Goal: Task Accomplishment & Management: Use online tool/utility

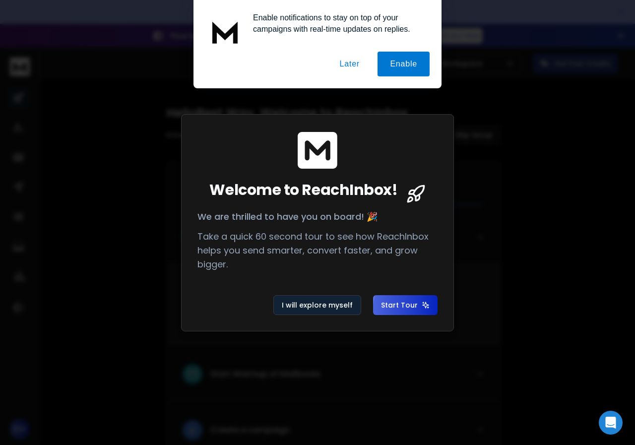
click at [345, 306] on button "I will explore myself" at bounding box center [317, 305] width 88 height 20
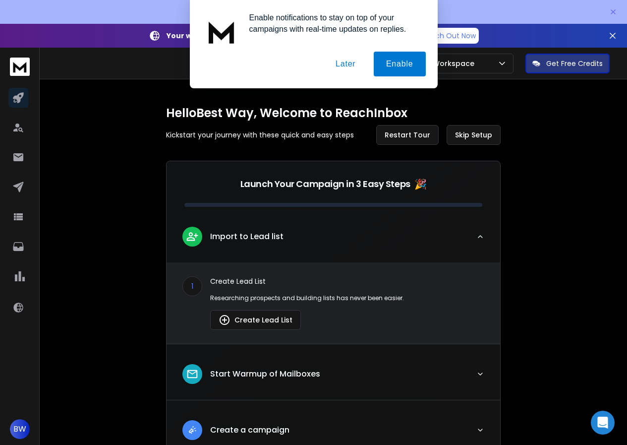
click at [348, 66] on button "Later" at bounding box center [345, 64] width 45 height 25
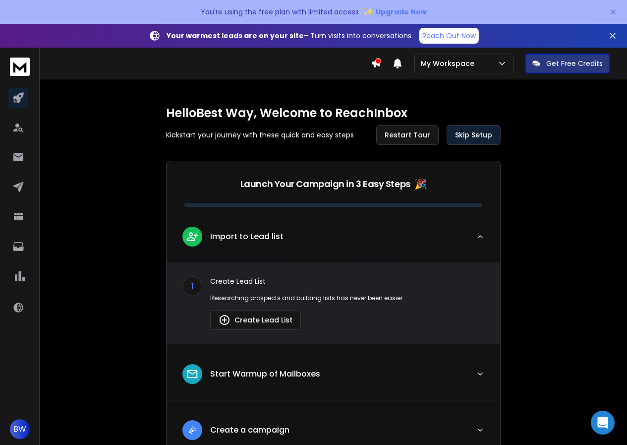
click at [482, 139] on span "Skip Setup" at bounding box center [473, 135] width 37 height 10
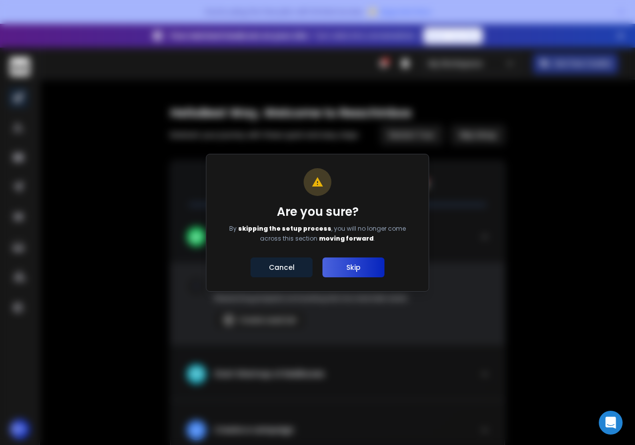
click at [351, 271] on button "Skip" at bounding box center [353, 267] width 62 height 20
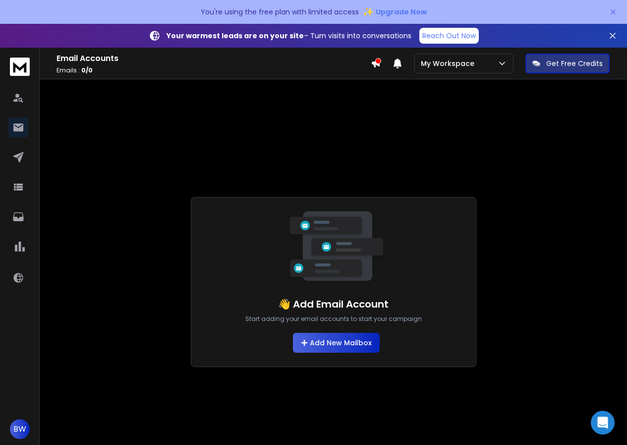
click at [615, 33] on icon at bounding box center [613, 36] width 6 height 6
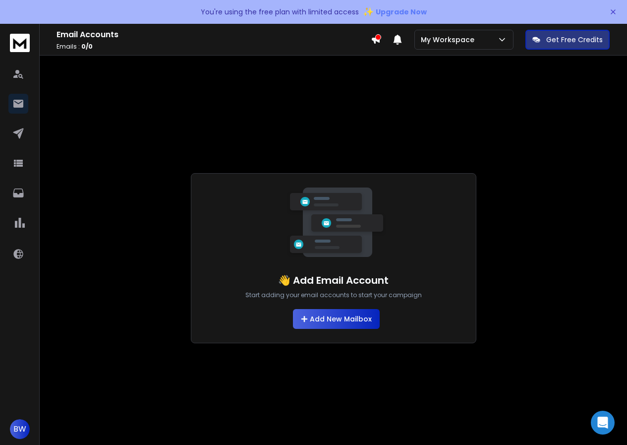
click at [614, 12] on icon "Close notification" at bounding box center [613, 12] width 4 height 4
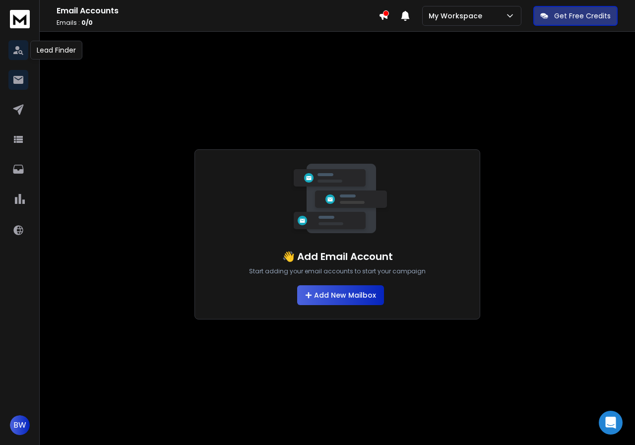
click at [19, 52] on icon at bounding box center [18, 52] width 10 height 5
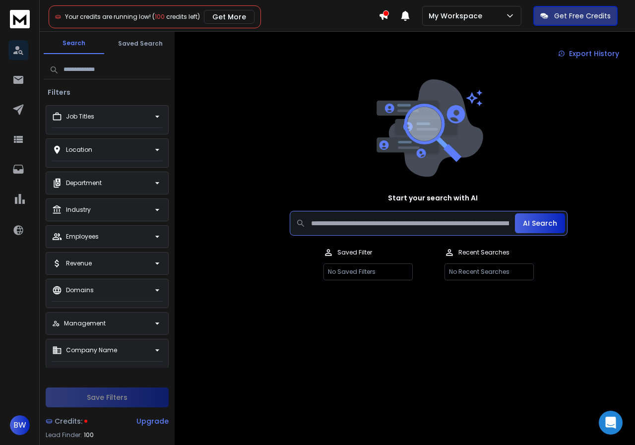
click at [106, 67] on input at bounding box center [107, 70] width 127 height 20
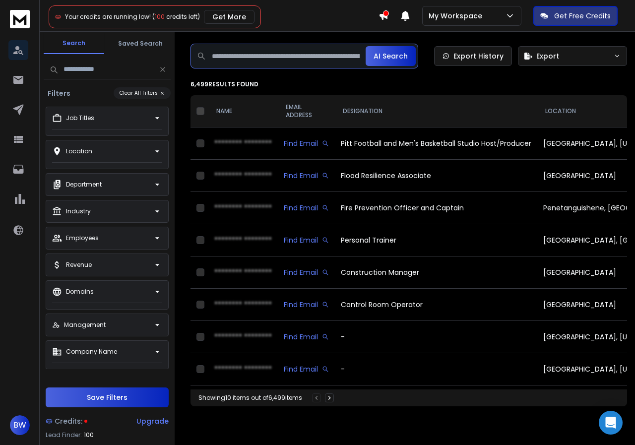
type input "**********"
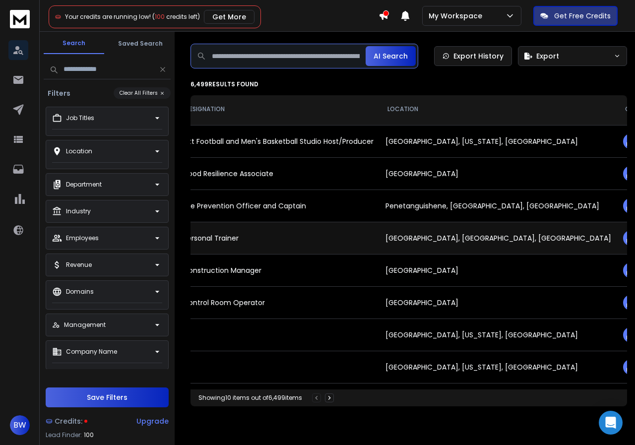
scroll to position [0, 158]
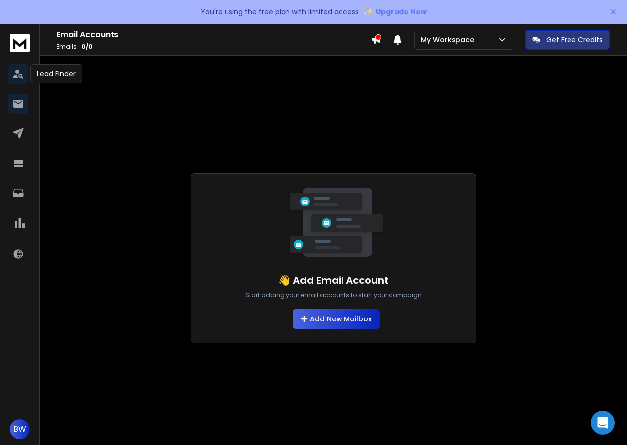
click at [22, 69] on icon at bounding box center [18, 74] width 12 height 12
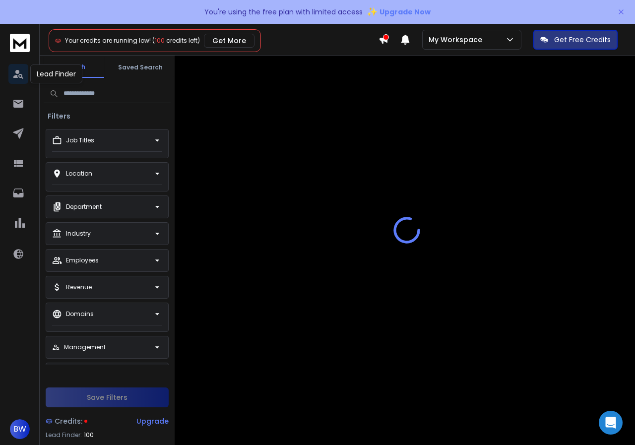
type input "**********"
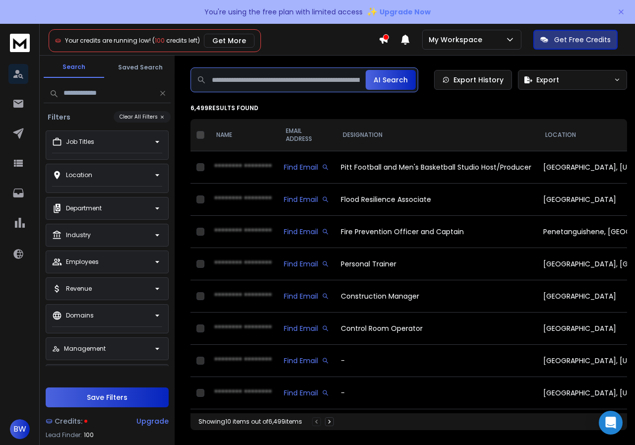
click at [301, 81] on textarea at bounding box center [286, 80] width 148 height 20
type textarea "**********"
click at [390, 79] on button "AI Search" at bounding box center [394, 80] width 50 height 20
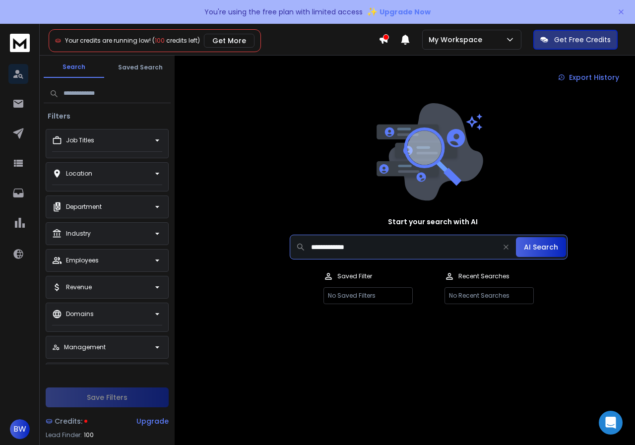
type input "**********"
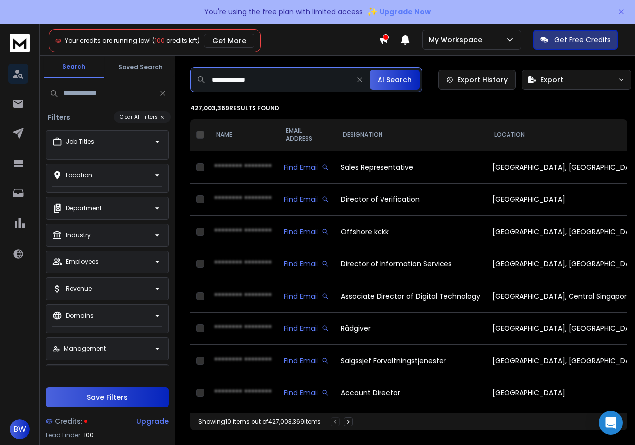
click at [359, 82] on icon at bounding box center [360, 80] width 8 height 8
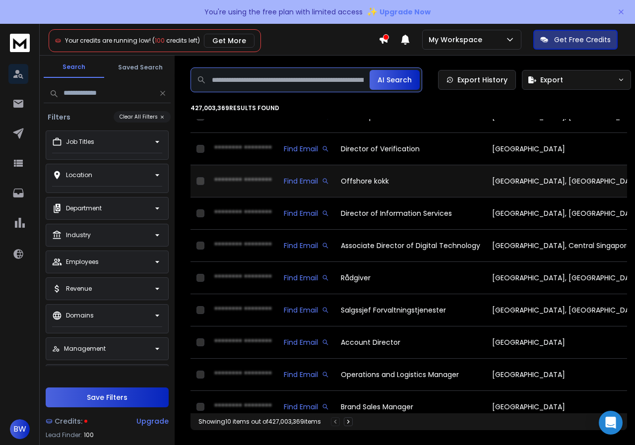
scroll to position [65, 0]
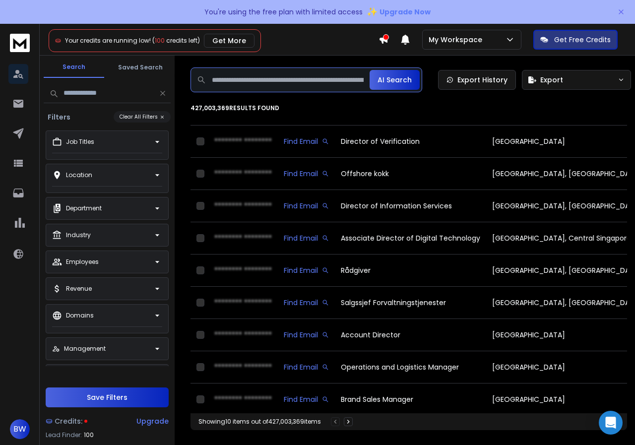
click at [160, 95] on icon at bounding box center [163, 93] width 8 height 8
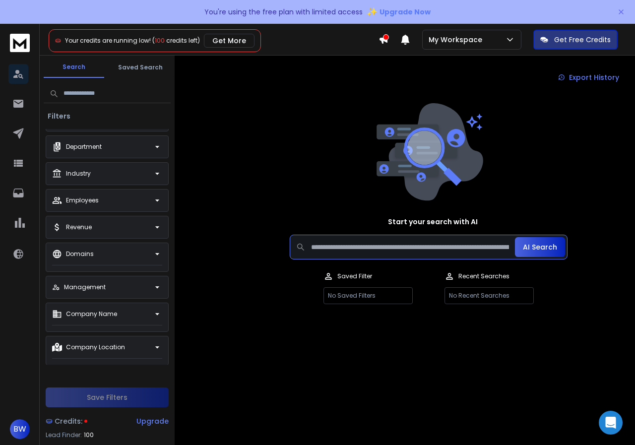
scroll to position [61, 0]
click at [142, 312] on div "Company Name" at bounding box center [107, 313] width 110 height 10
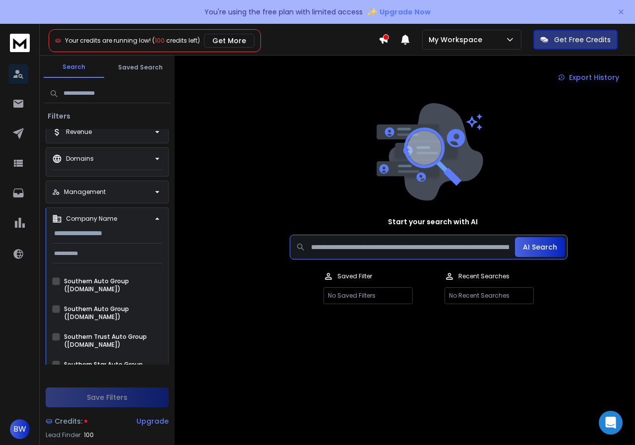
scroll to position [205, 0]
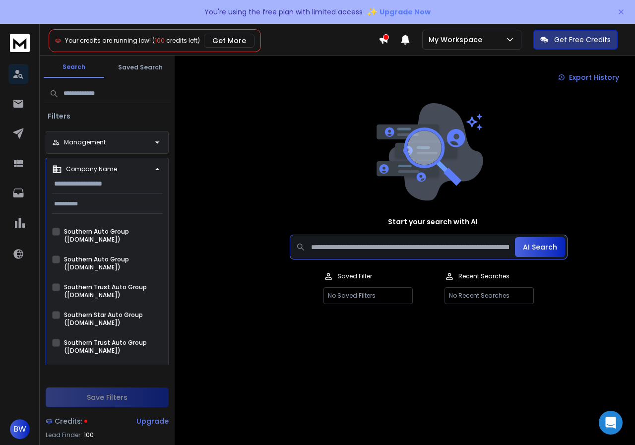
type input "**********"
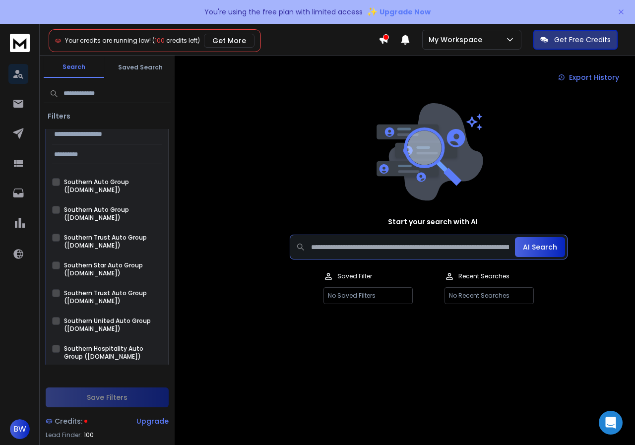
click at [55, 212] on \(shagauto\ "Southern Auto Group ([DOMAIN_NAME])" at bounding box center [56, 210] width 8 height 8
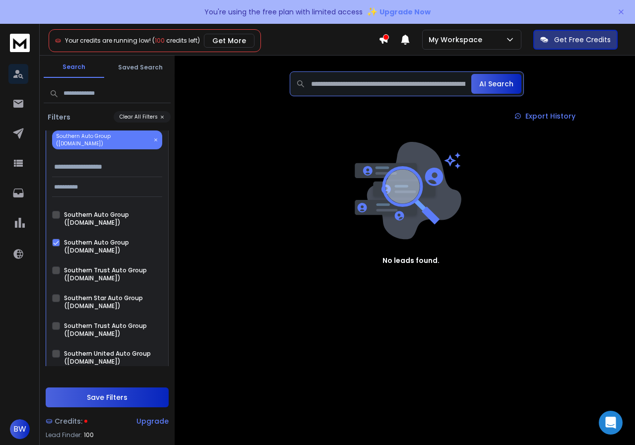
scroll to position [240, 0]
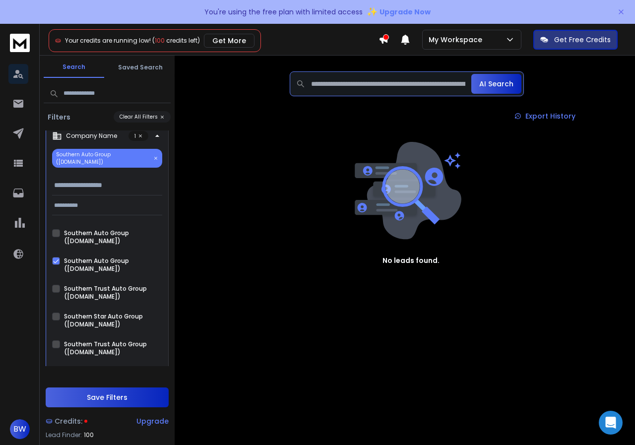
click at [56, 233] on \(drivingsouthern\ "Southern Auto Group ([DOMAIN_NAME])" at bounding box center [56, 233] width 8 height 8
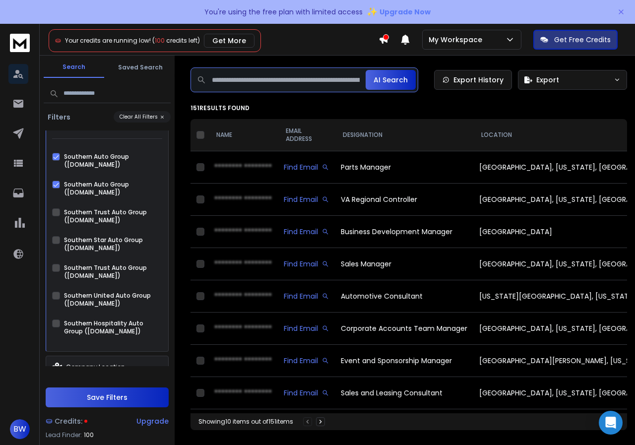
scroll to position [366, 0]
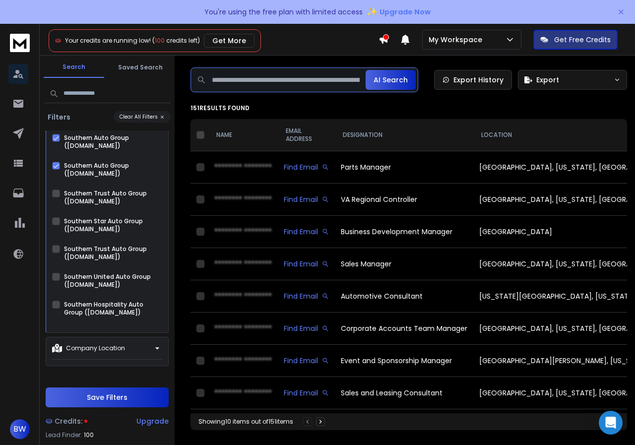
click at [59, 245] on \(southerntrustfl\ "Southern Trust Auto Group ([DOMAIN_NAME])" at bounding box center [56, 249] width 8 height 8
click at [55, 189] on \(stag1\ "Southern Trust Auto Group ([DOMAIN_NAME])" at bounding box center [56, 193] width 8 height 8
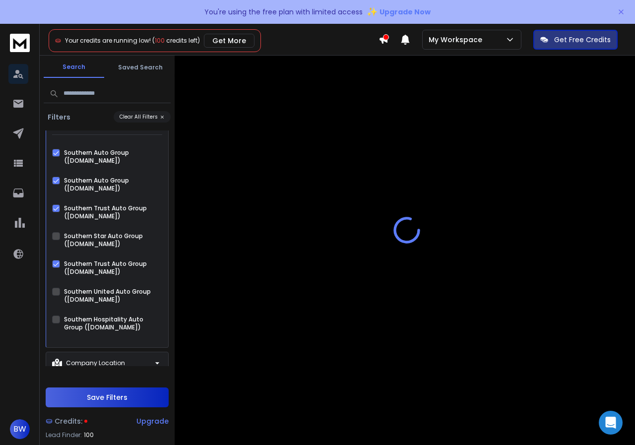
scroll to position [411, 0]
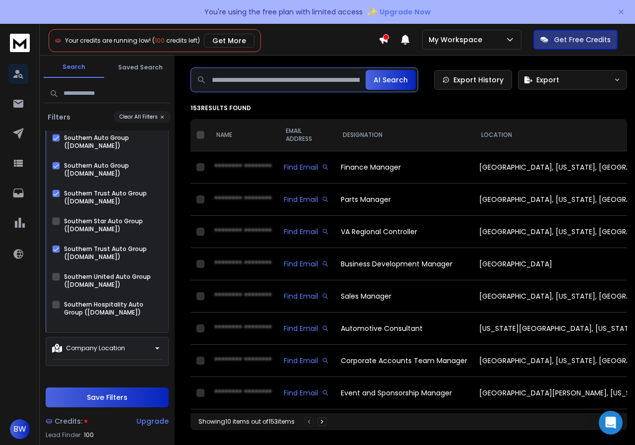
click at [52, 217] on \(southernstarag\ "Southern Star Auto Group ([DOMAIN_NAME])" at bounding box center [56, 221] width 8 height 8
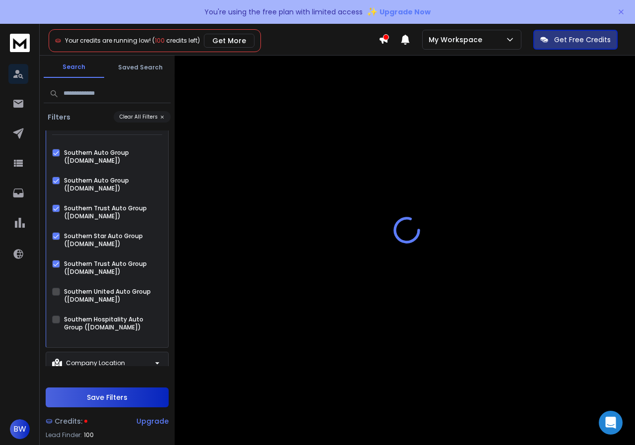
scroll to position [434, 0]
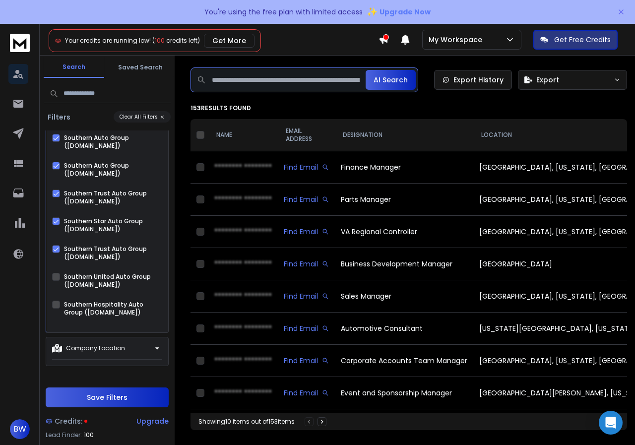
click at [54, 273] on \(southernunited\ "Southern United Auto Group ([DOMAIN_NAME])" at bounding box center [56, 277] width 8 height 8
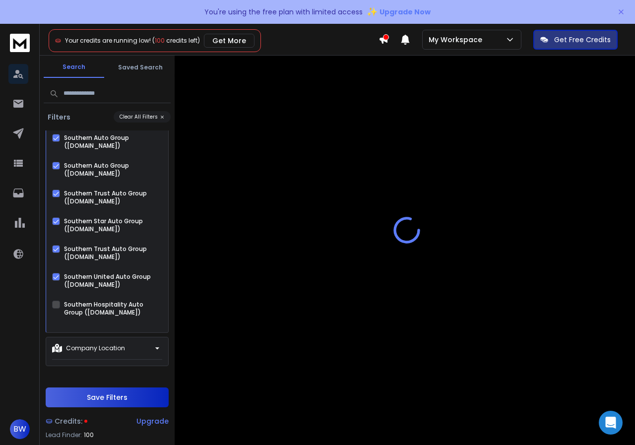
click at [58, 301] on \(greenbrierlynnhaven\ "Southern Hospitality Auto Group ([DOMAIN_NAME])" at bounding box center [56, 305] width 8 height 8
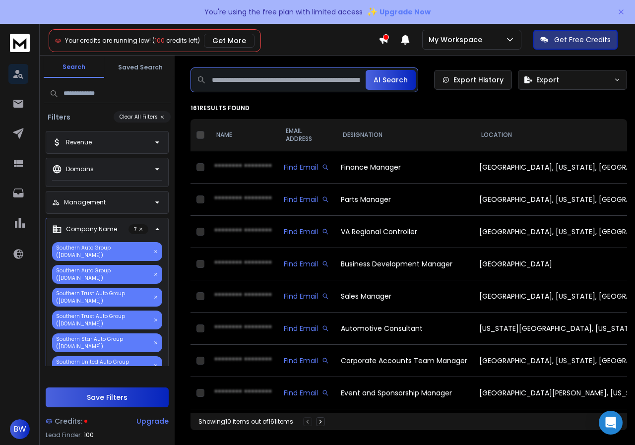
scroll to position [0, 0]
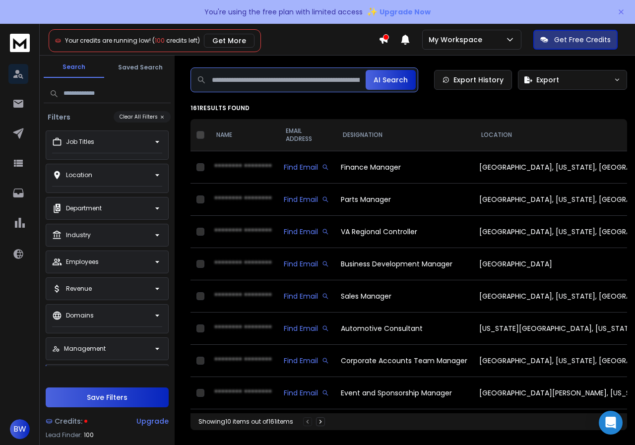
click at [85, 94] on input at bounding box center [107, 93] width 127 height 20
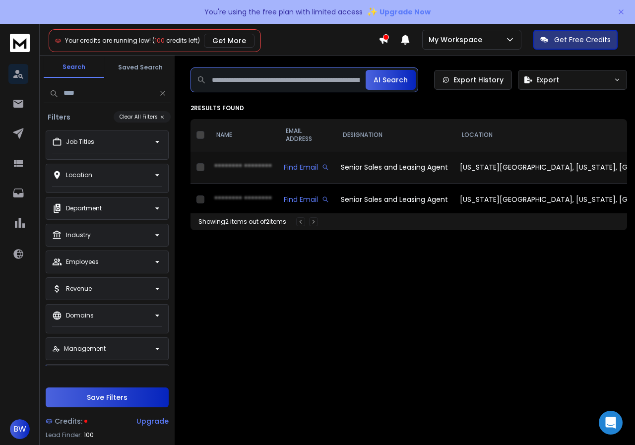
type input "****"
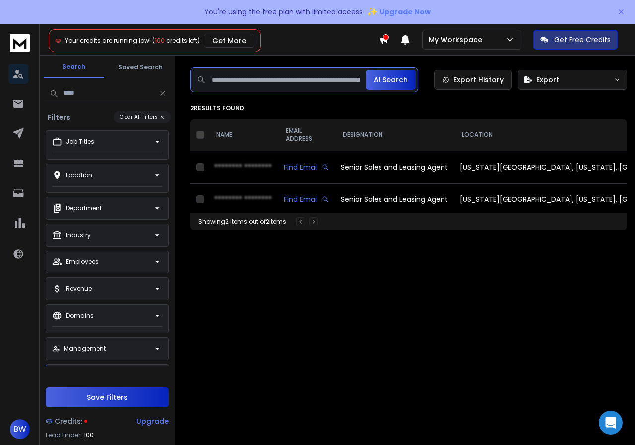
drag, startPoint x: 303, startPoint y: 168, endPoint x: 264, endPoint y: 288, distance: 125.8
click at [264, 287] on div "**********" at bounding box center [317, 222] width 635 height 445
click at [351, 222] on div "Showing 2 items out of 2 items" at bounding box center [408, 221] width 436 height 17
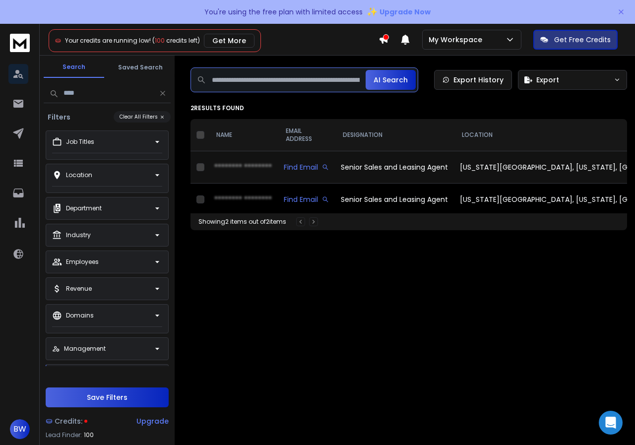
click at [305, 166] on div "Find Email" at bounding box center [306, 167] width 45 height 10
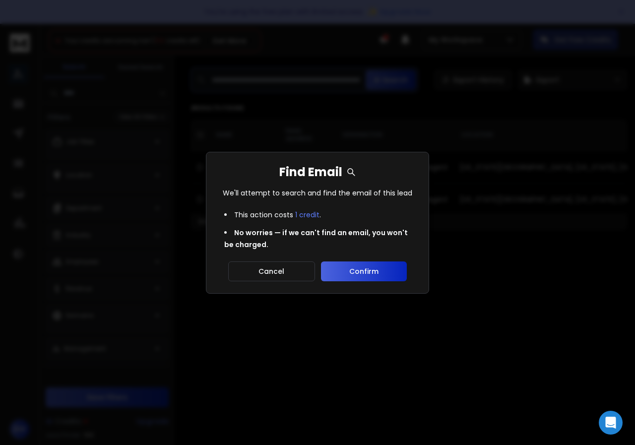
click at [349, 273] on button "Confirm" at bounding box center [364, 271] width 86 height 20
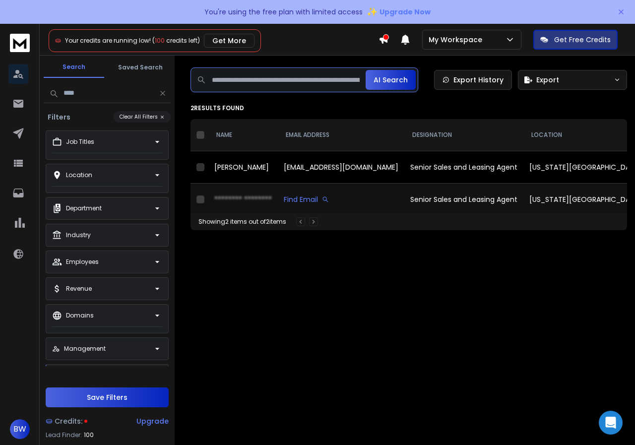
click at [298, 199] on div "Find Email" at bounding box center [341, 199] width 115 height 10
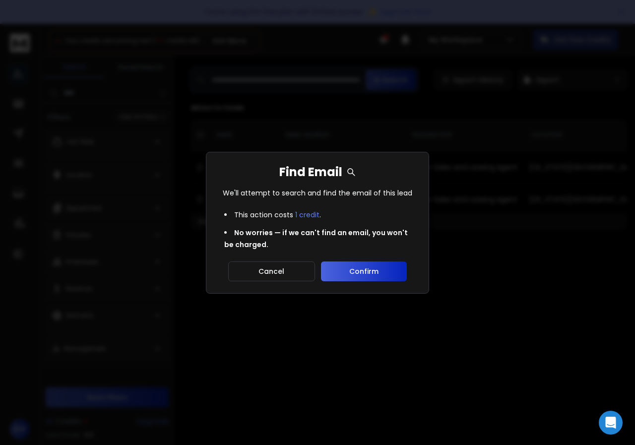
click at [337, 272] on button "Confirm" at bounding box center [364, 271] width 86 height 20
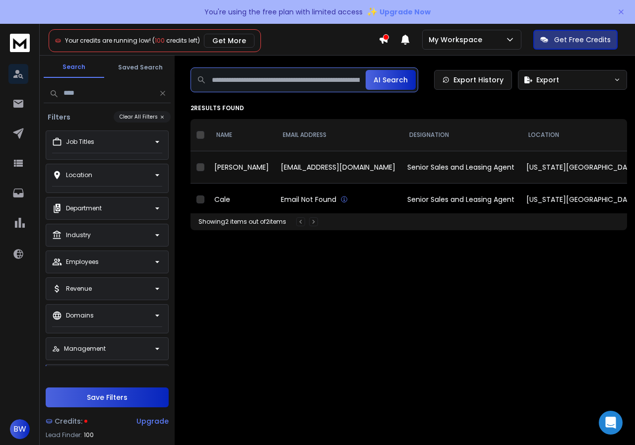
click at [348, 168] on div "[EMAIL_ADDRESS][DOMAIN_NAME]" at bounding box center [338, 167] width 115 height 10
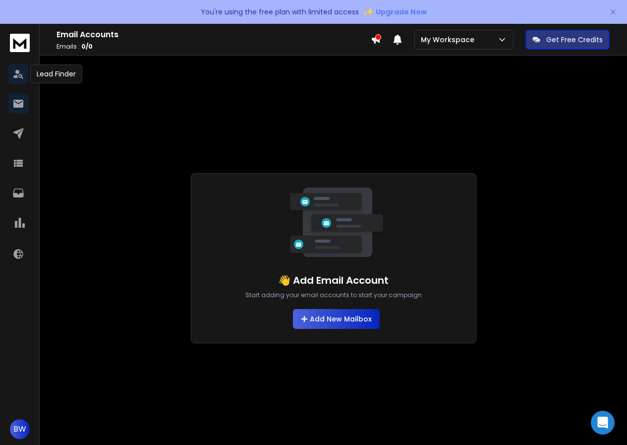
click at [22, 74] on icon at bounding box center [18, 74] width 12 height 12
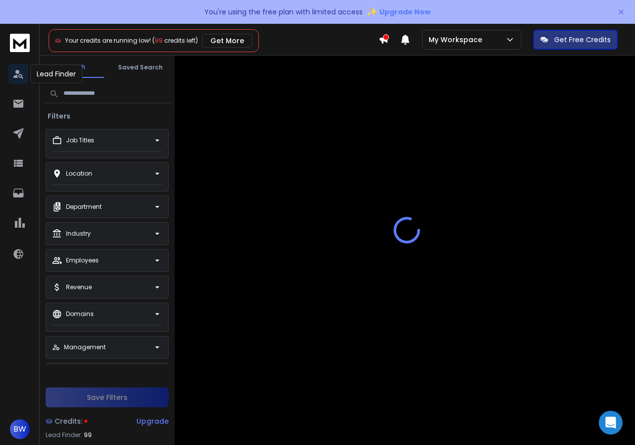
type input "****"
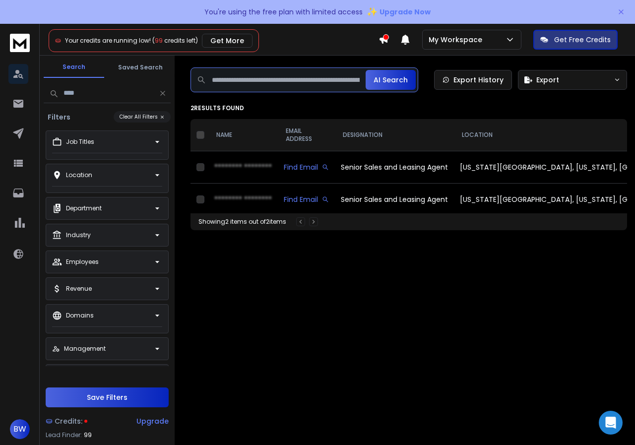
drag, startPoint x: 98, startPoint y: 94, endPoint x: 58, endPoint y: 94, distance: 40.7
click at [58, 94] on div "****" at bounding box center [107, 93] width 127 height 20
click at [154, 312] on icon at bounding box center [157, 315] width 10 height 10
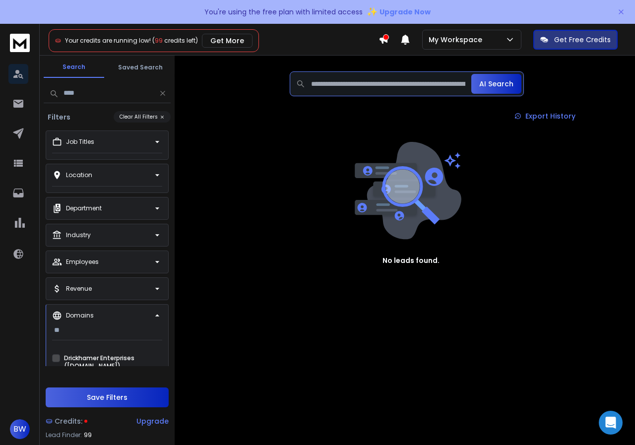
type input "*"
click at [95, 333] on input at bounding box center [107, 330] width 110 height 20
paste input "**********"
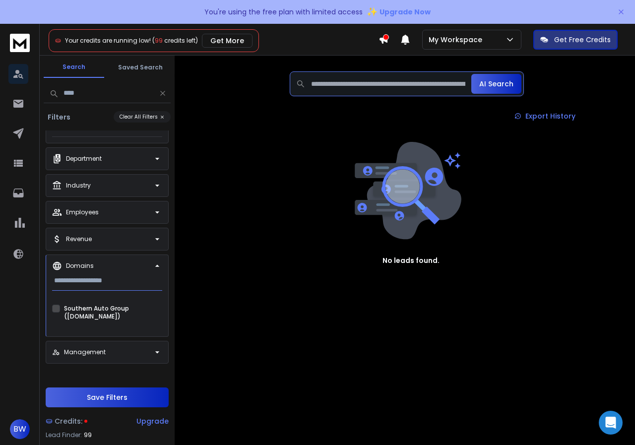
type input "**********"
click at [57, 307] on \(drivingsouthern\ "Southern Auto Group ([DOMAIN_NAME])" at bounding box center [56, 309] width 8 height 8
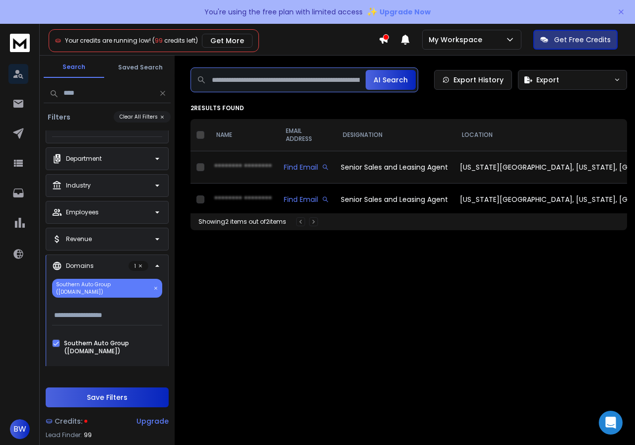
click at [303, 168] on div "Find Email" at bounding box center [306, 167] width 45 height 10
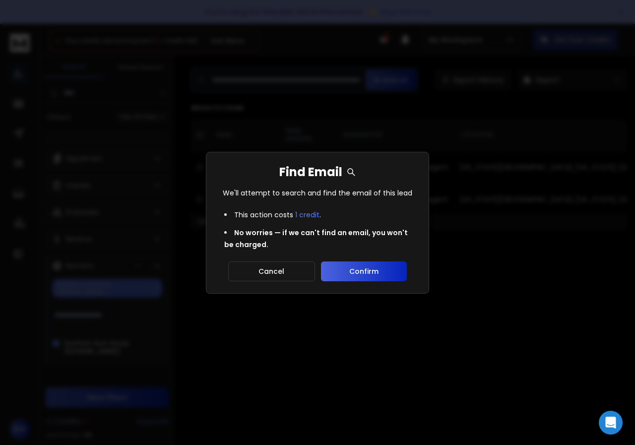
click at [350, 271] on button "Confirm" at bounding box center [364, 271] width 86 height 20
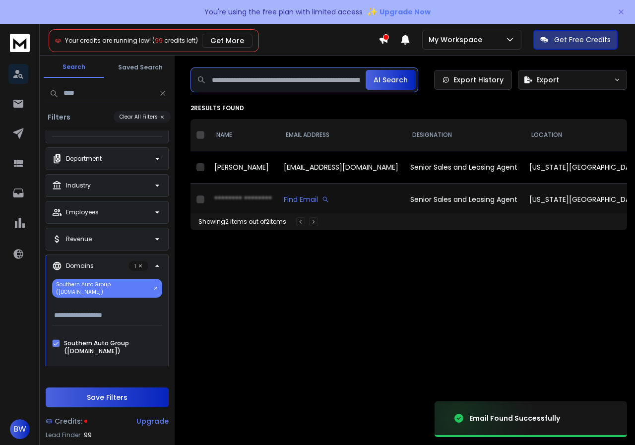
click at [312, 197] on div "Find Email" at bounding box center [341, 199] width 115 height 10
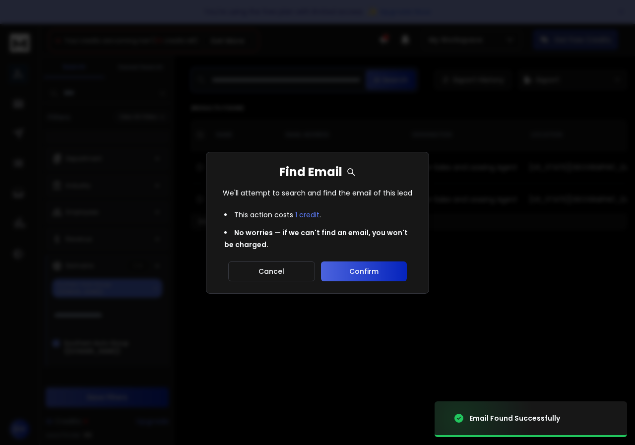
click at [341, 270] on button "Confirm" at bounding box center [364, 271] width 86 height 20
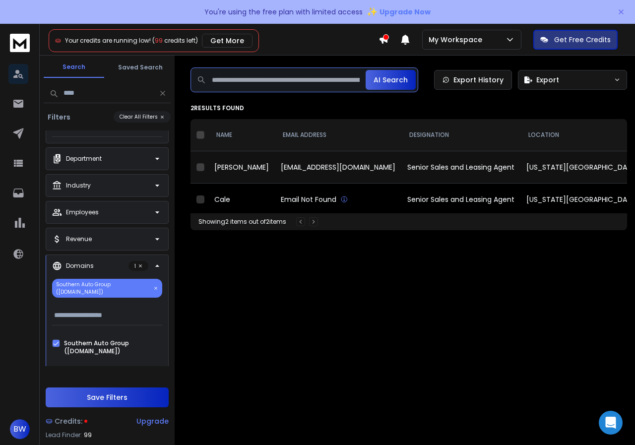
drag, startPoint x: 242, startPoint y: 165, endPoint x: 200, endPoint y: 167, distance: 41.2
click at [200, 167] on button "button" at bounding box center [200, 167] width 8 height 8
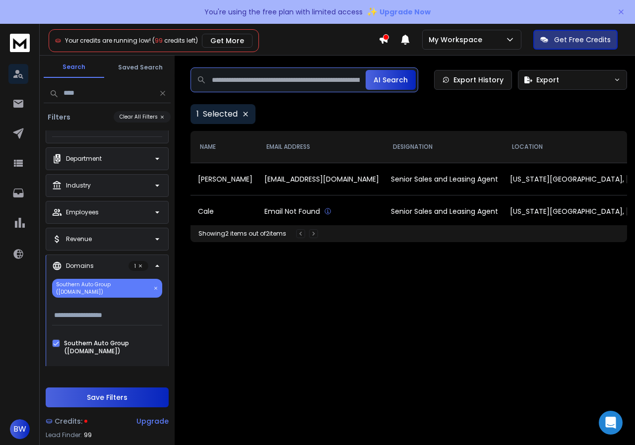
scroll to position [0, 0]
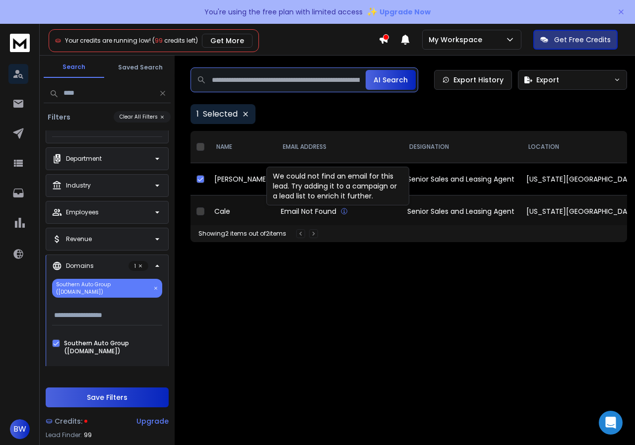
click at [340, 208] on icon at bounding box center [344, 211] width 8 height 8
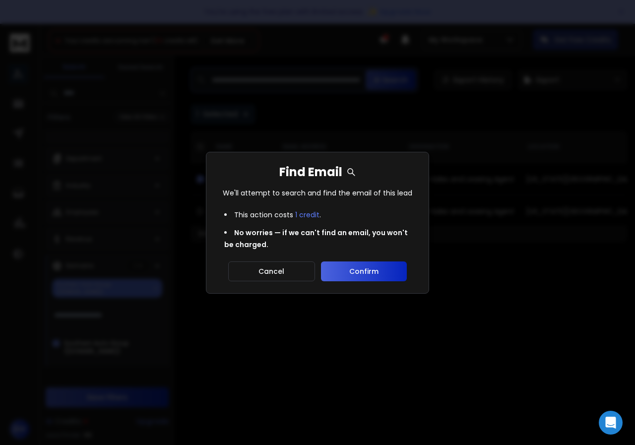
click at [357, 274] on button "Confirm" at bounding box center [364, 271] width 86 height 20
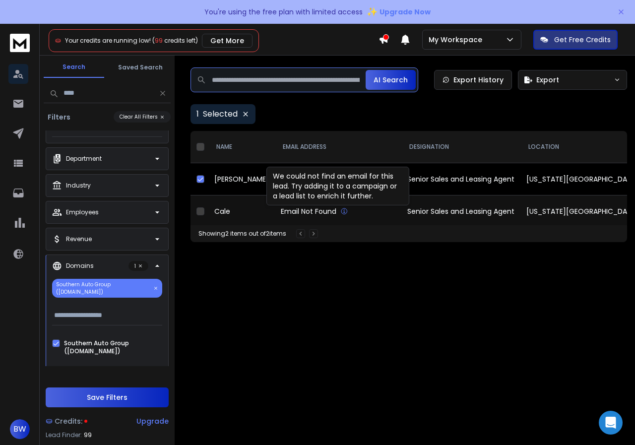
click at [340, 210] on icon at bounding box center [344, 211] width 8 height 8
